Goal: Task Accomplishment & Management: Manage account settings

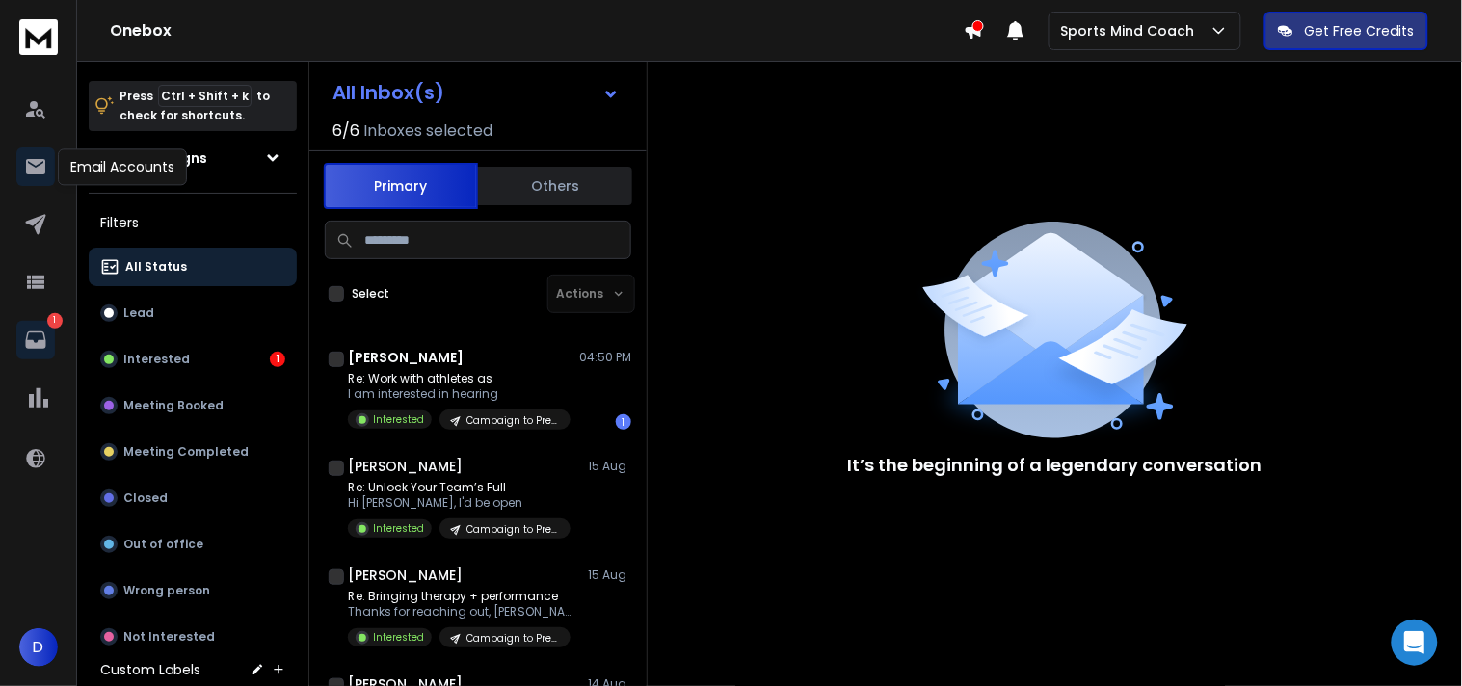
click at [21, 158] on link at bounding box center [35, 166] width 39 height 39
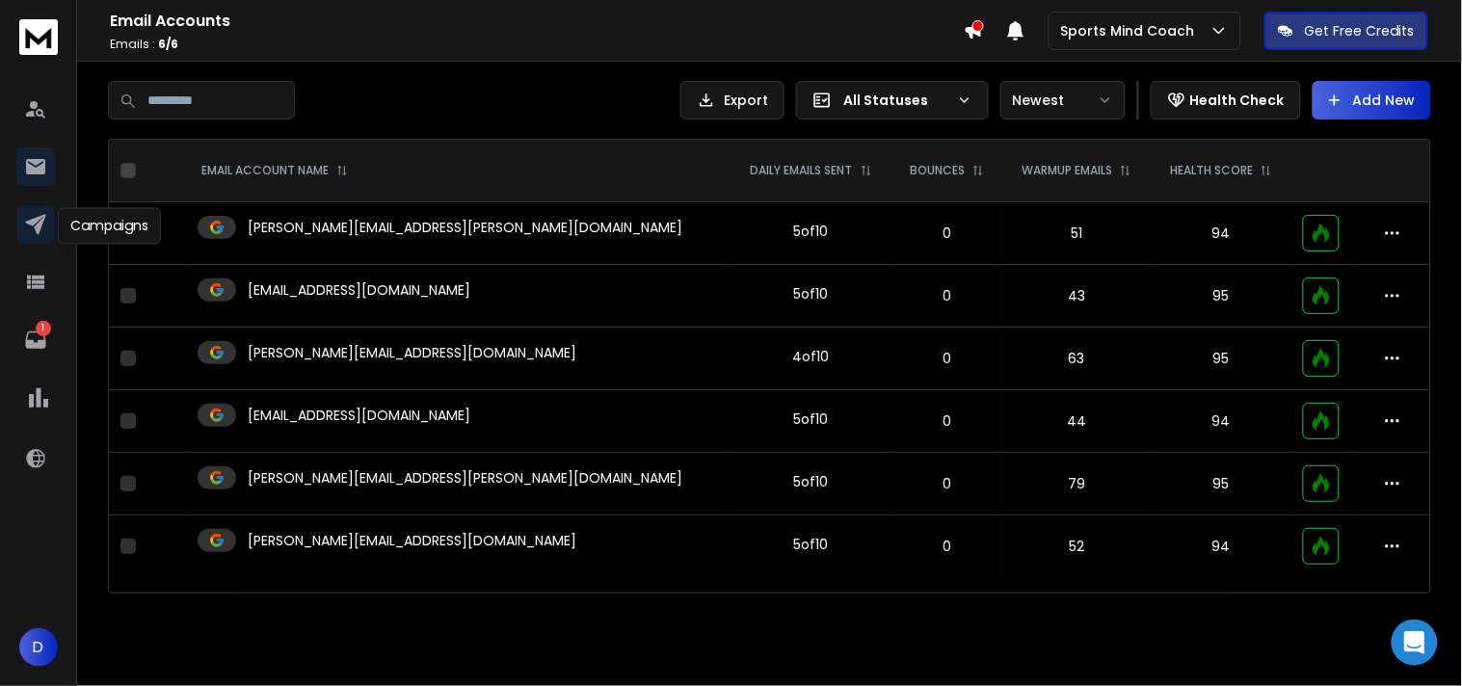
click at [31, 210] on link at bounding box center [35, 224] width 39 height 39
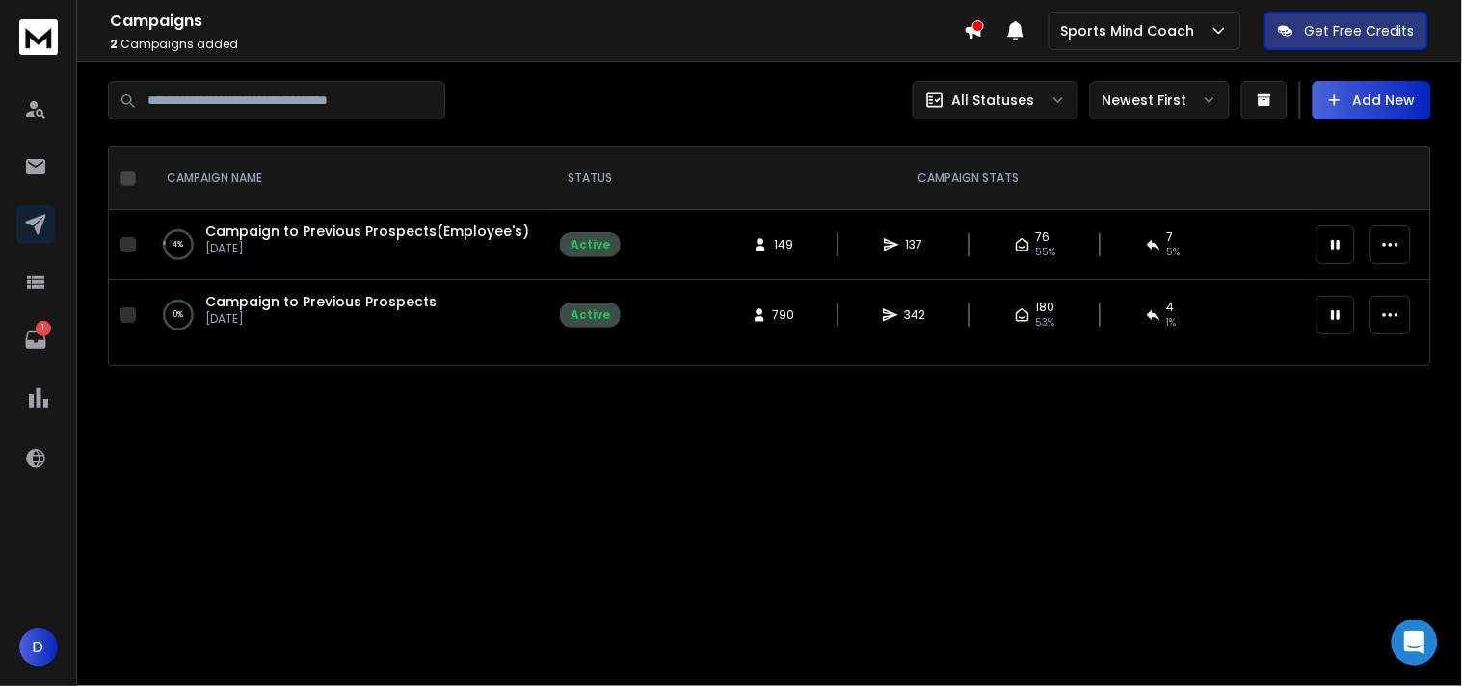
click at [467, 463] on div "Your warmest leads are on your site – Turn visits into conversations Reach Out …" at bounding box center [731, 343] width 1462 height 686
click at [399, 264] on div "Campaign to Previous Prospects(Employee's) [DATE]" at bounding box center [367, 245] width 324 height 46
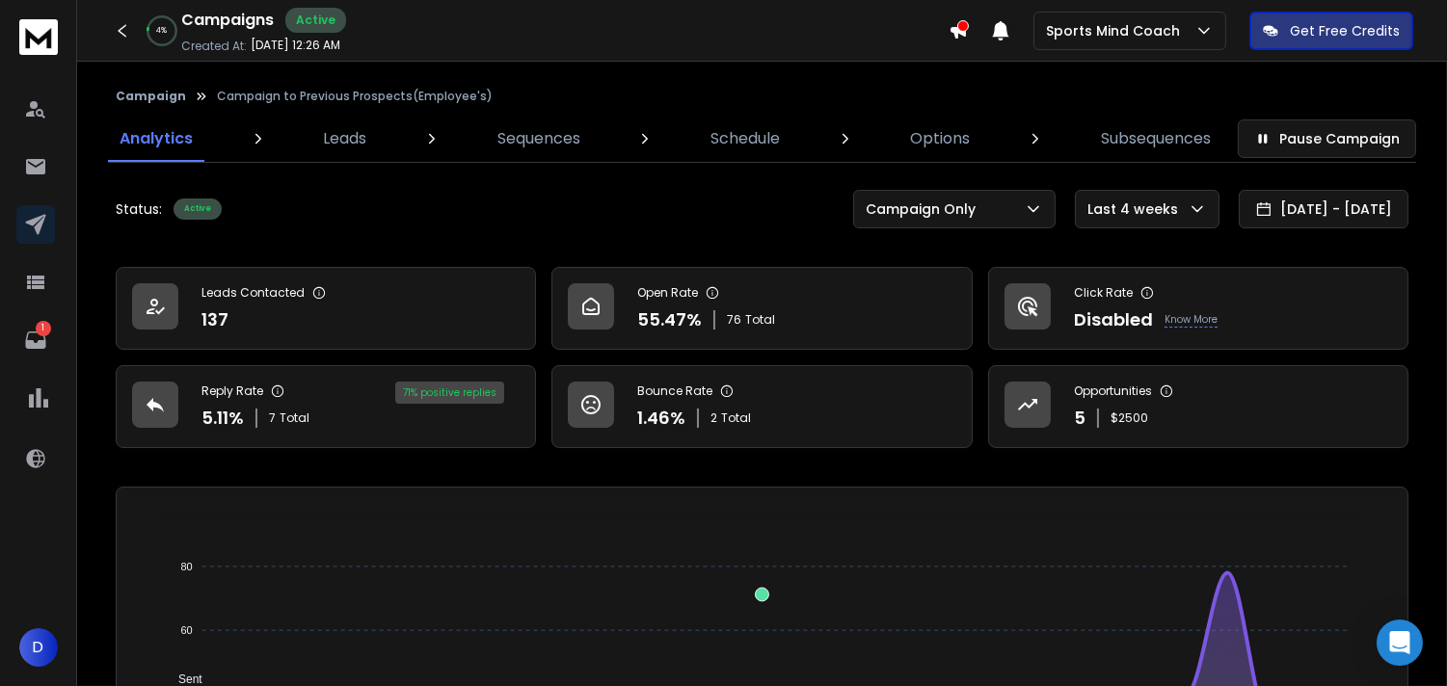
click at [10, 207] on div "1 D" at bounding box center [38, 343] width 77 height 686
click at [29, 216] on icon at bounding box center [35, 224] width 23 height 23
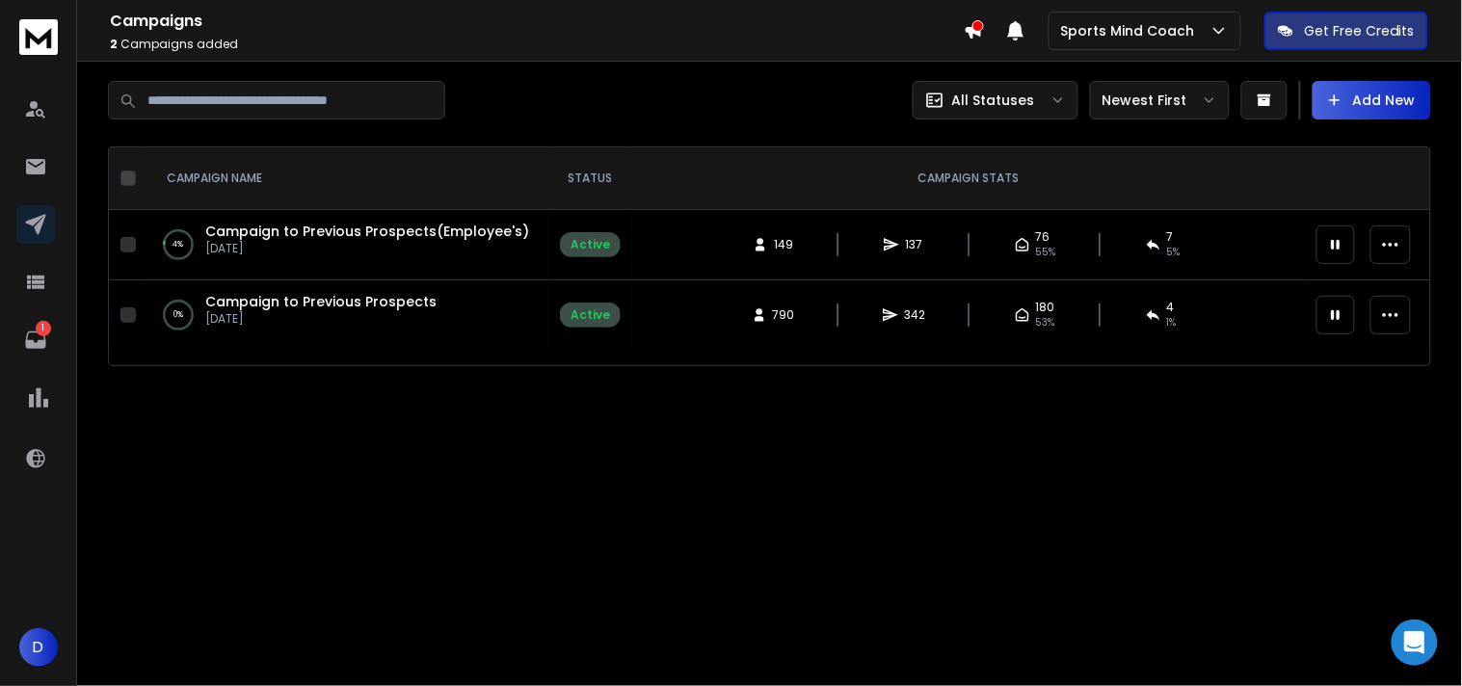
click at [354, 333] on div "Campaign to Previous Prospects 10 days ago" at bounding box center [320, 315] width 231 height 46
